Goal: Navigation & Orientation: Understand site structure

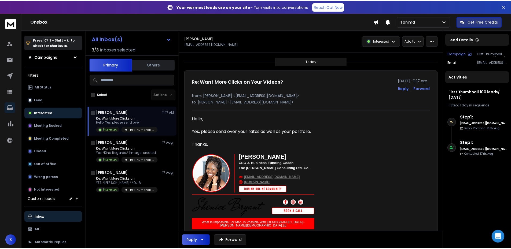
scroll to position [188, 0]
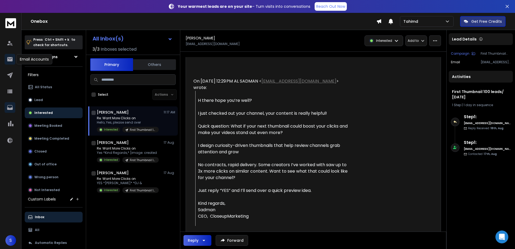
click at [12, 59] on icon at bounding box center [9, 59] width 5 height 4
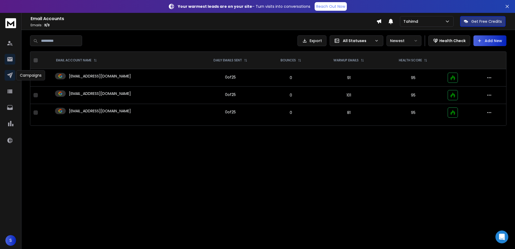
click at [7, 74] on icon at bounding box center [10, 75] width 6 height 6
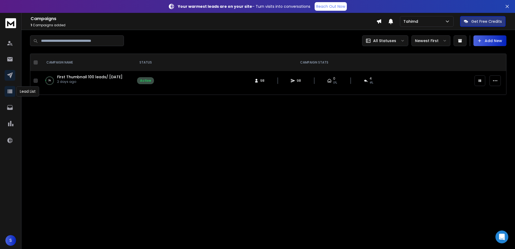
click at [12, 94] on icon at bounding box center [10, 91] width 6 height 6
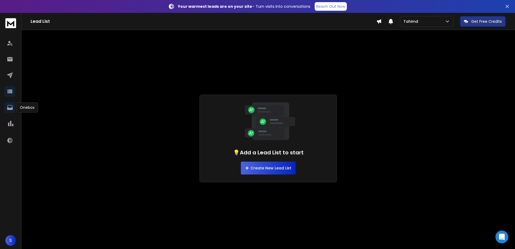
click at [11, 106] on icon at bounding box center [10, 107] width 6 height 6
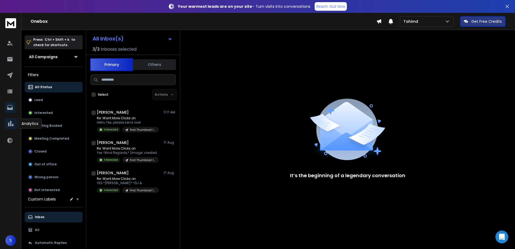
click at [12, 125] on icon at bounding box center [11, 124] width 8 height 8
